Goal: Task Accomplishment & Management: Manage account settings

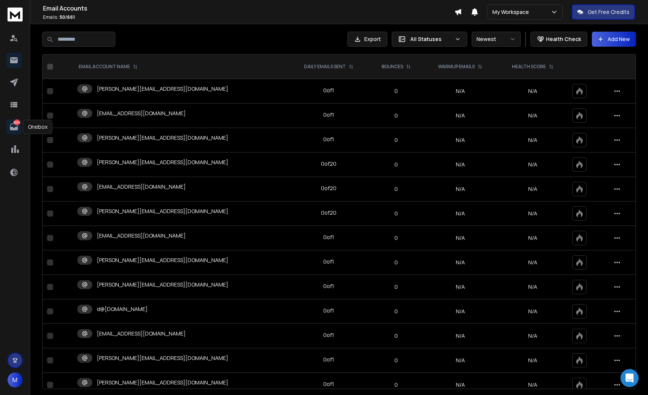
click at [17, 127] on icon at bounding box center [14, 127] width 8 height 7
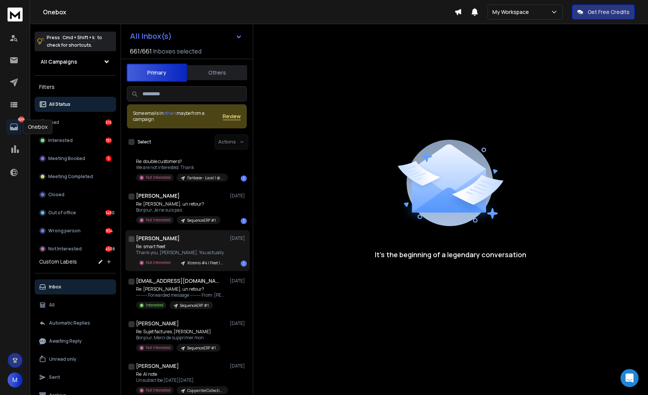
click at [172, 248] on p "Re: smart fleet" at bounding box center [181, 247] width 90 height 6
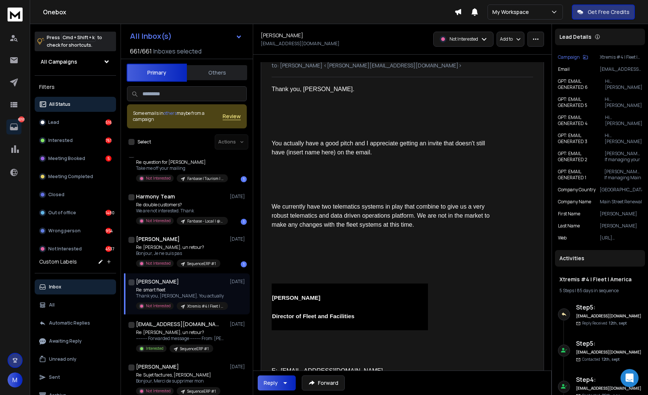
scroll to position [56, 0]
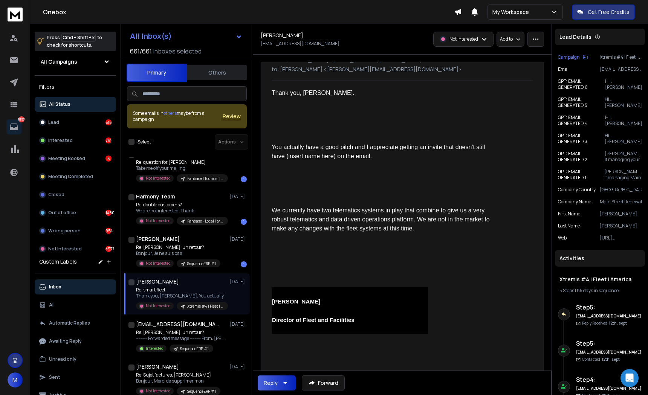
click at [281, 233] on div "We currently have two telematics systems in play that combine to give us a very…" at bounding box center [382, 219] width 220 height 27
drag, startPoint x: 281, startPoint y: 235, endPoint x: 340, endPoint y: 235, distance: 58.4
click at [340, 233] on div "We currently have two telematics systems in play that combine to give us a very…" at bounding box center [382, 219] width 220 height 27
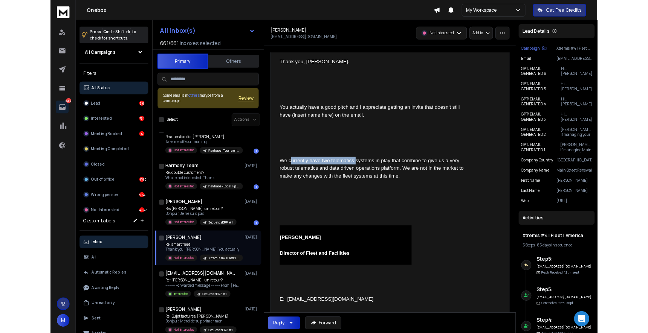
scroll to position [80, 0]
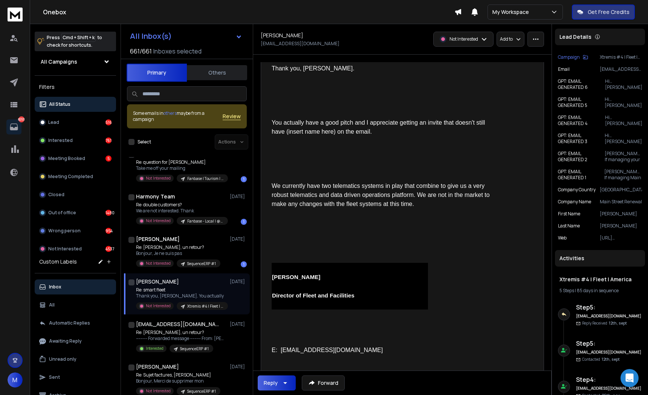
click at [278, 208] on div "We currently have two telematics systems in play that combine to give us a very…" at bounding box center [382, 195] width 220 height 27
drag, startPoint x: 278, startPoint y: 208, endPoint x: 427, endPoint y: 217, distance: 149.8
click at [428, 209] on div "We currently have two telematics systems in play that combine to give us a very…" at bounding box center [382, 195] width 220 height 27
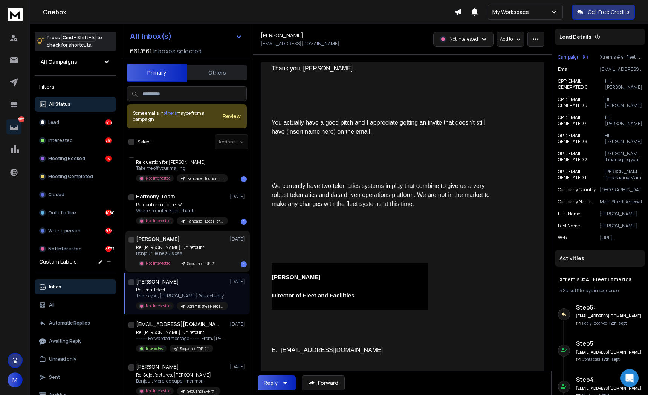
click at [230, 236] on p "[DATE]" at bounding box center [238, 239] width 17 height 6
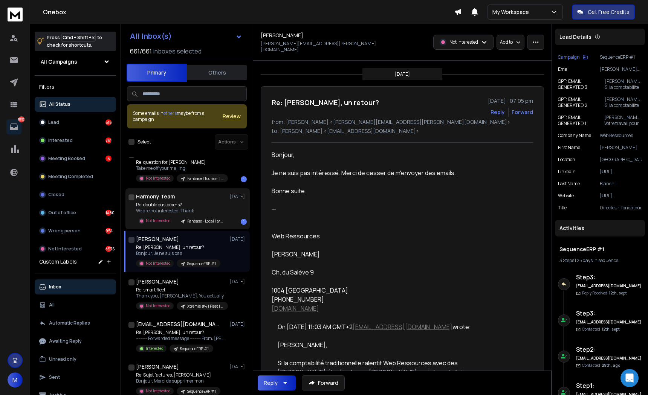
click at [207, 202] on p "Re: double customers?" at bounding box center [181, 205] width 90 height 6
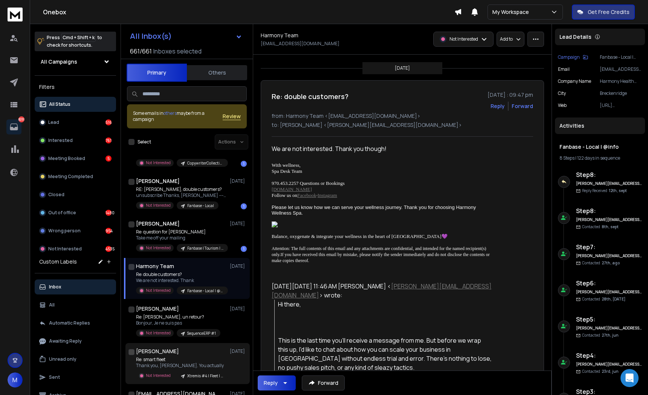
scroll to position [65, 0]
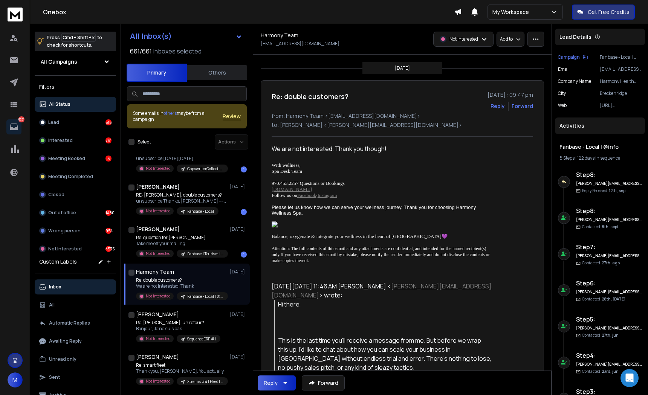
click at [176, 270] on div "Harmony Team [DATE]" at bounding box center [191, 272] width 111 height 8
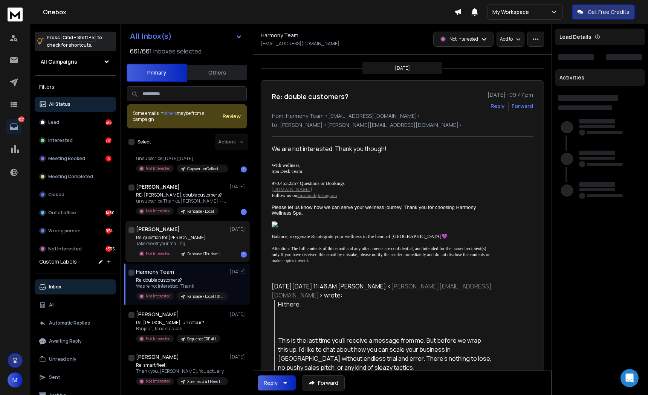
click at [176, 246] on p "Take me off your mailing" at bounding box center [181, 244] width 90 height 6
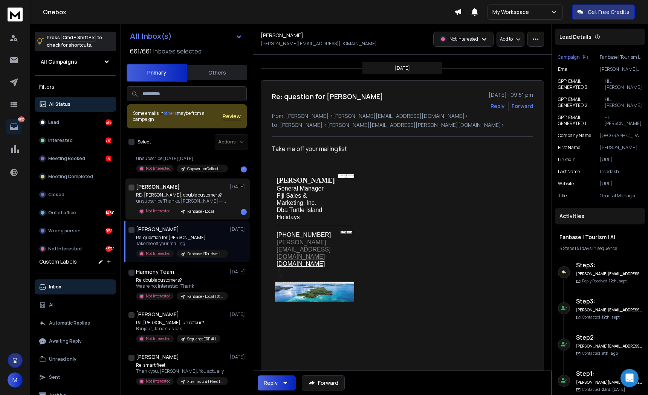
click at [184, 203] on p "unsubscribe Thanks, [PERSON_NAME] -----Original Message-----" at bounding box center [181, 201] width 90 height 6
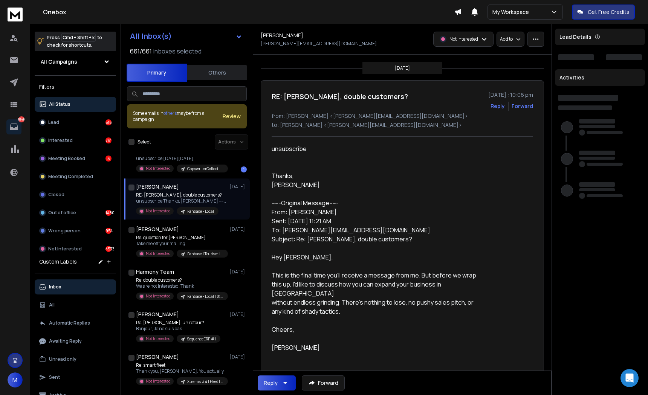
scroll to position [28, 0]
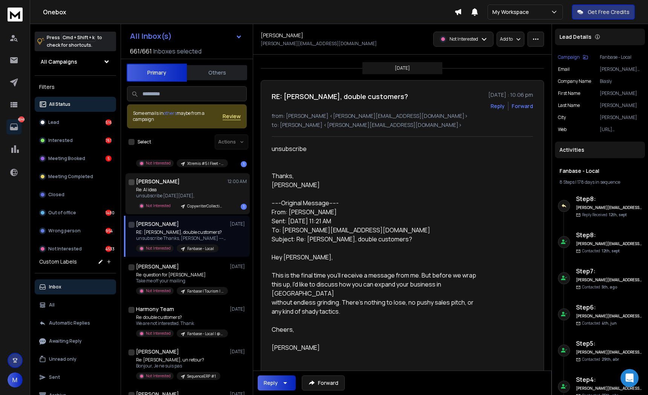
click at [179, 191] on p "Re: AI idea" at bounding box center [181, 190] width 90 height 6
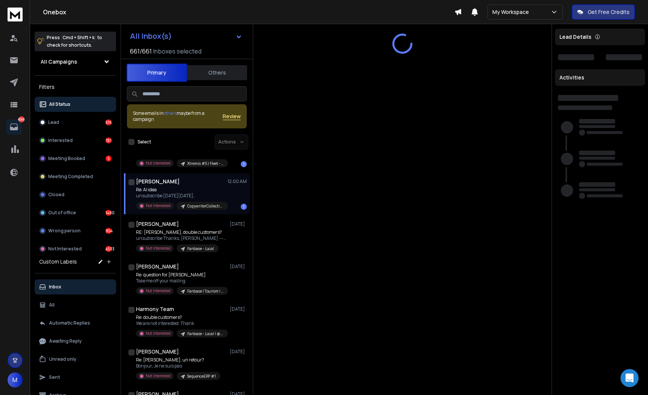
scroll to position [0, 0]
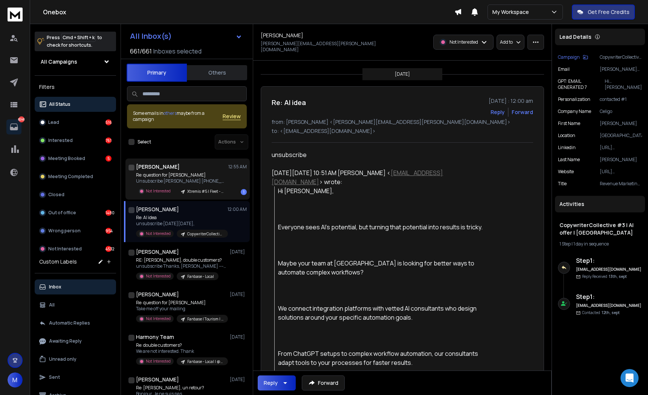
click at [182, 196] on div "[PERSON_NAME] 12:55 AM Re: question for [PERSON_NAME] [PERSON_NAME] [PHONE_NUMB…" at bounding box center [187, 179] width 124 height 41
